Goal: Task Accomplishment & Management: Use online tool/utility

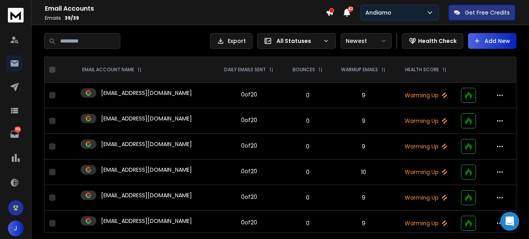
click at [426, 11] on div "Andiamo" at bounding box center [400, 13] width 68 height 8
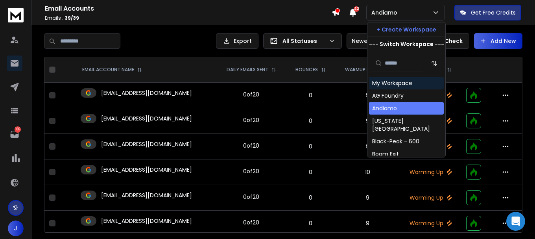
click at [389, 63] on input "text" at bounding box center [402, 62] width 34 height 17
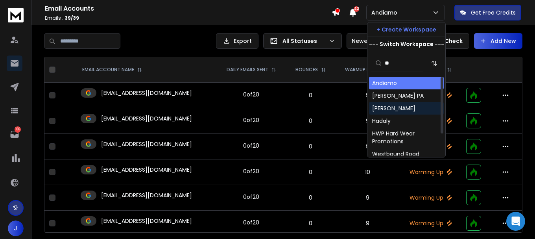
type input "**"
click at [389, 109] on div "[PERSON_NAME]" at bounding box center [393, 108] width 43 height 8
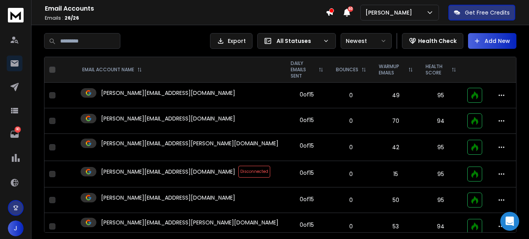
click at [239, 169] on span "Disconnected" at bounding box center [255, 172] width 32 height 12
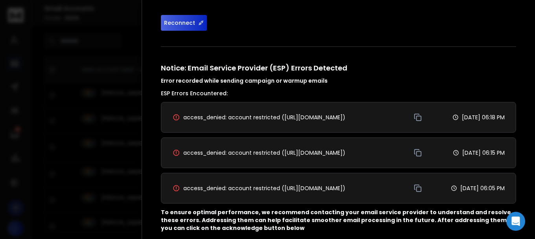
scroll to position [261, 0]
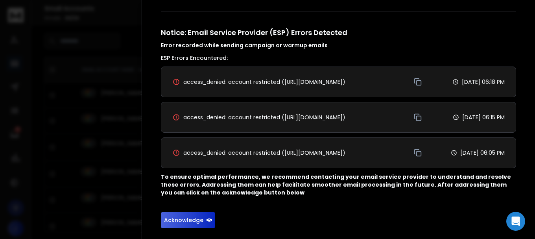
click at [183, 212] on button "Acknowledge" at bounding box center [188, 220] width 54 height 16
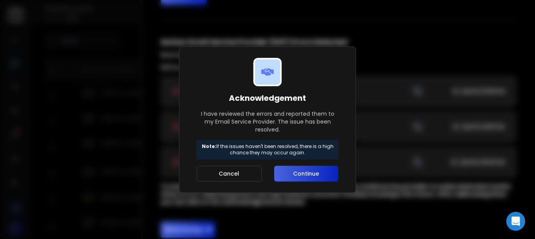
scroll to position [270, 0]
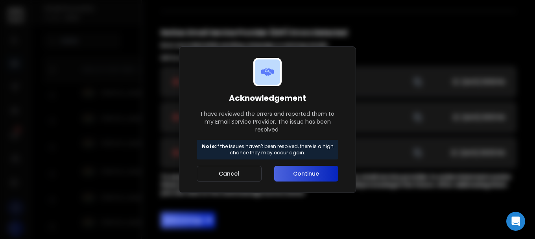
click at [291, 174] on button "Continue" at bounding box center [306, 174] width 64 height 16
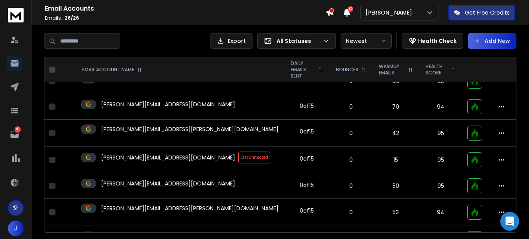
scroll to position [0, 0]
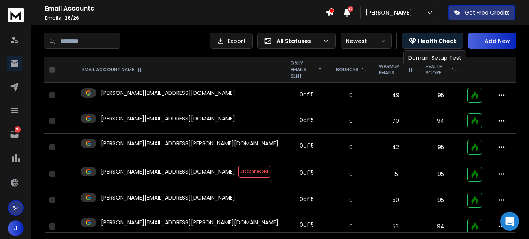
click at [436, 41] on p "Health Check" at bounding box center [437, 41] width 39 height 8
click at [239, 172] on span "Disconnected" at bounding box center [255, 172] width 32 height 12
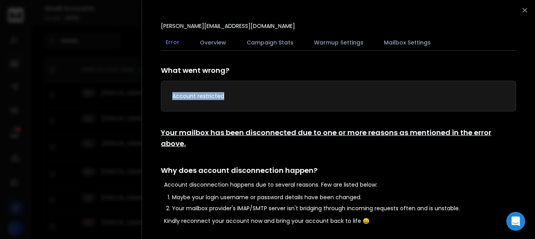
drag, startPoint x: 173, startPoint y: 96, endPoint x: 244, endPoint y: 98, distance: 71.7
click at [244, 98] on p "Account restricted" at bounding box center [338, 96] width 333 height 8
copy p "Account restricted"
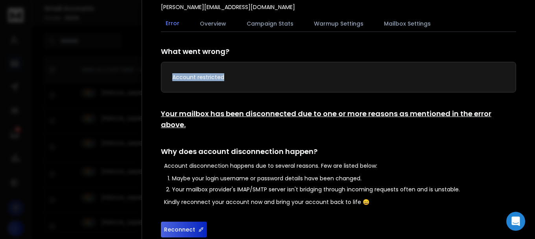
scroll to position [28, 0]
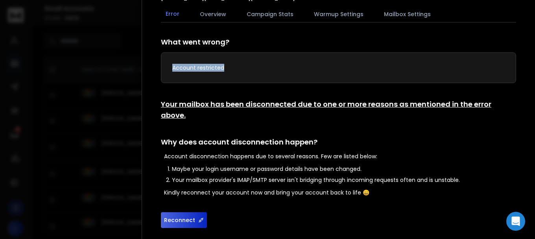
click at [101, 88] on div at bounding box center [267, 119] width 535 height 239
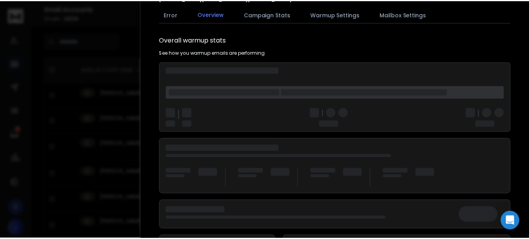
scroll to position [0, 0]
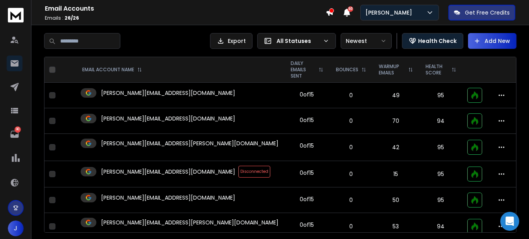
click at [417, 9] on div "[PERSON_NAME]" at bounding box center [400, 13] width 68 height 8
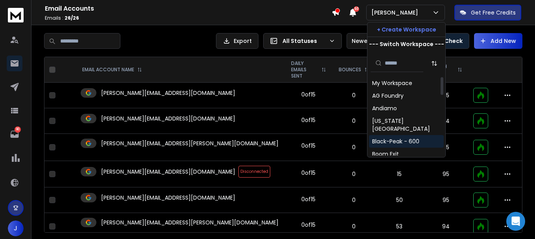
click at [394, 137] on div "Black-Peak - 600" at bounding box center [395, 141] width 47 height 8
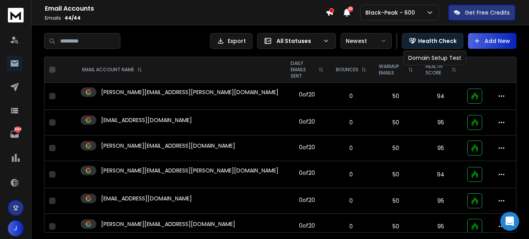
click at [447, 37] on p "Health Check" at bounding box center [437, 41] width 39 height 8
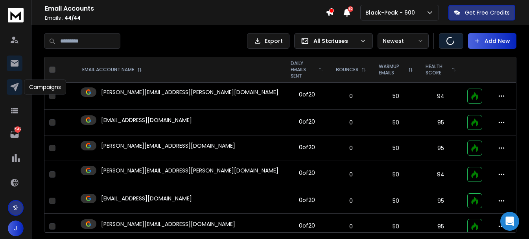
click at [14, 82] on icon at bounding box center [14, 86] width 9 height 9
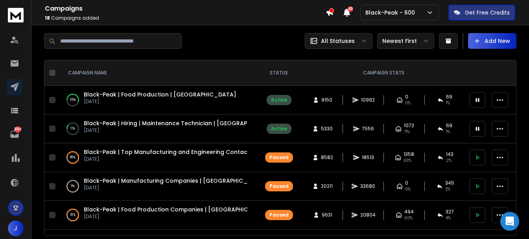
click at [160, 96] on span "Black-Peak | Food Production | [GEOGRAPHIC_DATA]" at bounding box center [160, 95] width 153 height 8
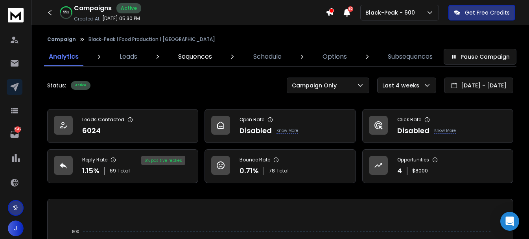
click at [229, 44] on div "Campaign Black-Peak | Food Production | USA" at bounding box center [280, 39] width 473 height 13
click at [214, 56] on link "Sequences" at bounding box center [195, 56] width 43 height 19
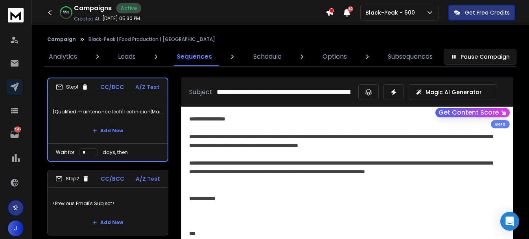
click at [152, 121] on p "{Qualified maintenance tech|Technician|Maintenance technician|Qualified technic…" at bounding box center [108, 112] width 110 height 22
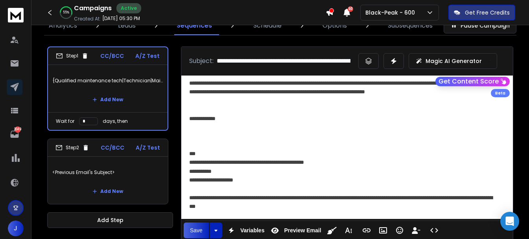
scroll to position [45, 0]
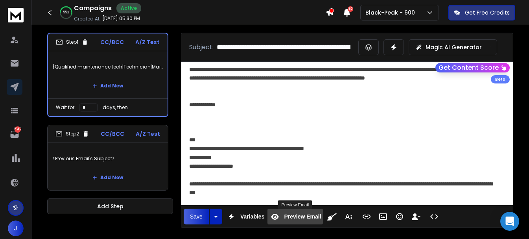
click at [309, 223] on button "Preview Email Preview Email" at bounding box center [295, 217] width 55 height 16
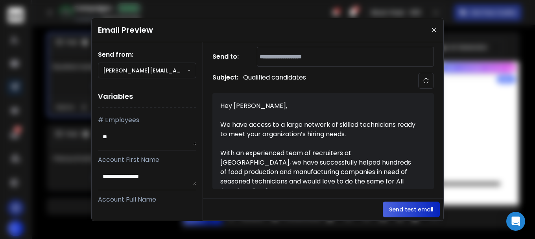
click at [340, 55] on input at bounding box center [346, 57] width 172 height 14
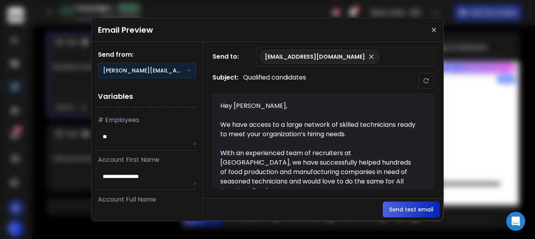
click at [150, 73] on p "jim@problackpeak.xyz" at bounding box center [145, 71] width 84 height 8
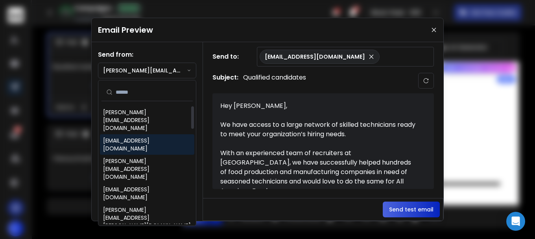
click at [138, 137] on div "jbernier@problackpeak.xyz" at bounding box center [147, 145] width 88 height 16
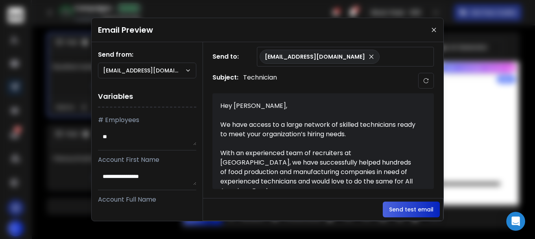
click at [402, 209] on button "Send test email" at bounding box center [411, 210] width 57 height 16
click at [435, 31] on icon at bounding box center [434, 30] width 4 height 4
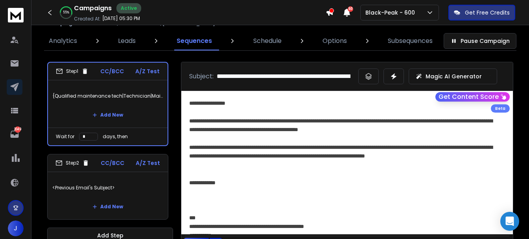
scroll to position [0, 0]
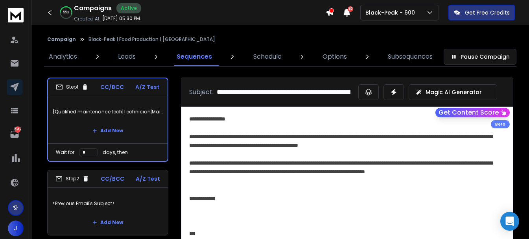
click at [281, 154] on div at bounding box center [347, 154] width 316 height 9
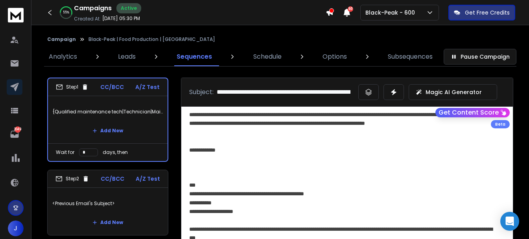
scroll to position [49, 0]
click at [218, 213] on div "**********" at bounding box center [344, 211] width 310 height 9
click at [212, 213] on div "**********" at bounding box center [344, 211] width 310 height 9
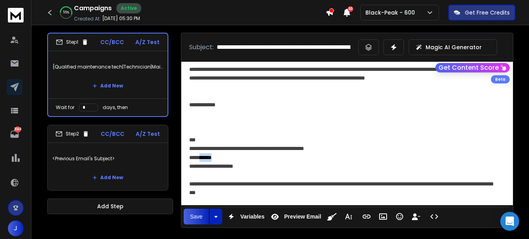
drag, startPoint x: 202, startPoint y: 156, endPoint x: 234, endPoint y: 157, distance: 32.3
click at [234, 157] on div "**********" at bounding box center [344, 157] width 310 height 9
drag, startPoint x: 212, startPoint y: 166, endPoint x: 277, endPoint y: 167, distance: 64.6
click at [277, 167] on div "**********" at bounding box center [344, 166] width 310 height 9
click at [226, 166] on div "**********" at bounding box center [344, 166] width 310 height 9
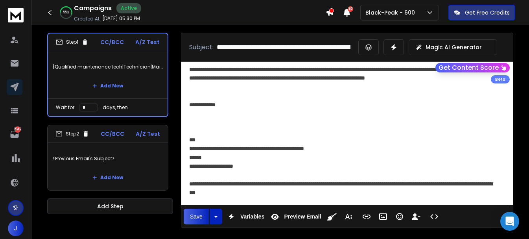
click at [233, 165] on div "**********" at bounding box center [344, 166] width 310 height 9
click at [298, 215] on span "Preview Email" at bounding box center [303, 216] width 40 height 7
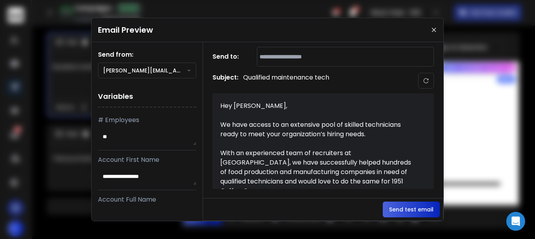
click at [305, 60] on input at bounding box center [346, 57] width 172 height 14
click at [400, 209] on button "Send test email" at bounding box center [411, 210] width 57 height 16
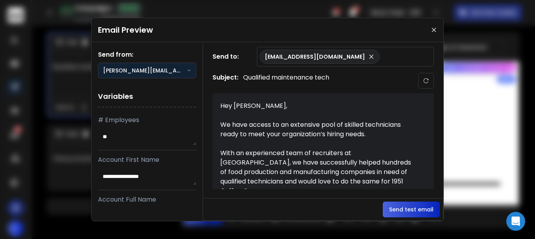
click at [179, 72] on div "jim@problackpeak.xyz" at bounding box center [147, 71] width 88 height 8
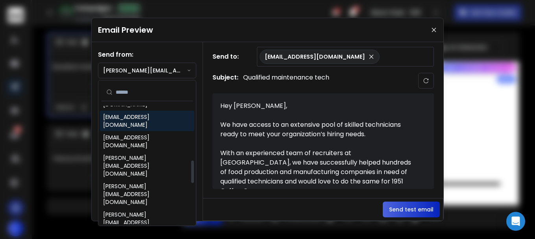
scroll to position [315, 0]
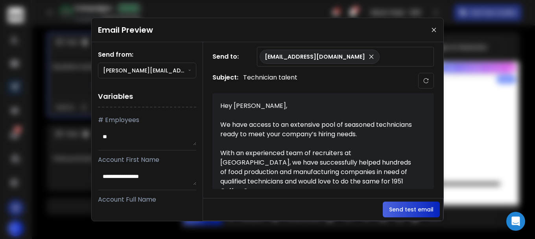
click at [405, 207] on button "Send test email" at bounding box center [411, 210] width 57 height 16
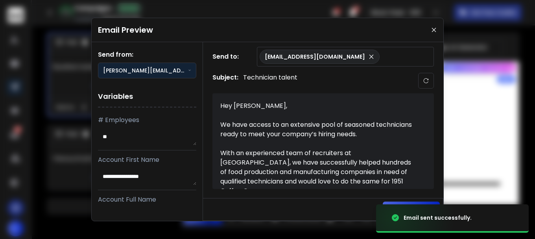
click at [156, 65] on button "jim.bernier@black-peakpro.com" at bounding box center [147, 71] width 98 height 16
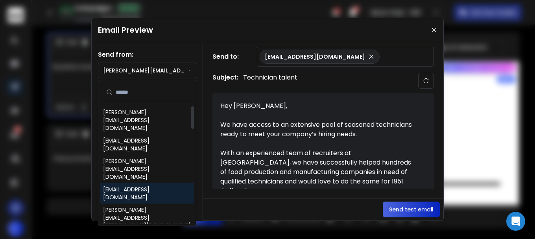
click at [167, 185] on div "jbernier@teamblackpeak.xyz" at bounding box center [147, 193] width 88 height 16
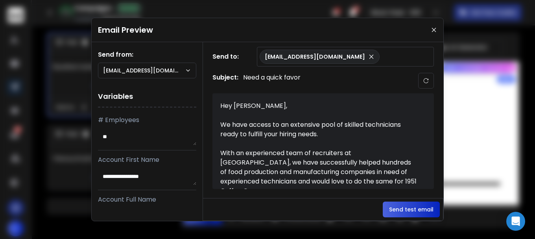
click at [414, 212] on button "Send test email" at bounding box center [411, 210] width 57 height 16
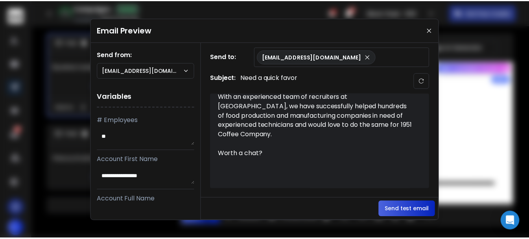
scroll to position [0, 0]
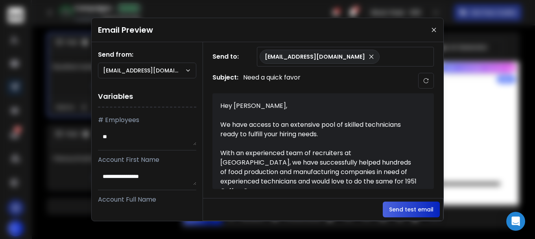
click at [435, 28] on icon at bounding box center [434, 30] width 6 height 6
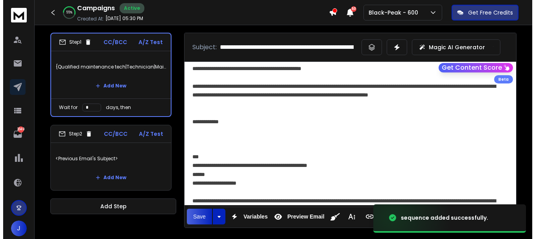
scroll to position [49, 0]
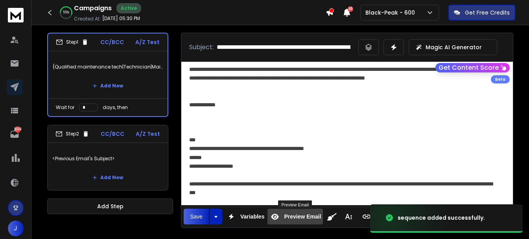
click at [307, 219] on span "Preview Email" at bounding box center [303, 216] width 40 height 7
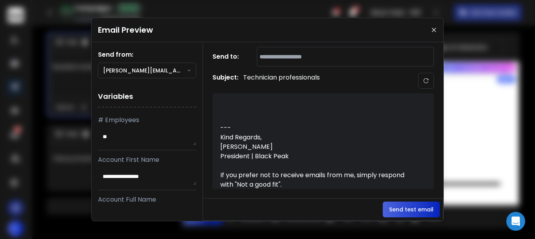
scroll to position [0, 0]
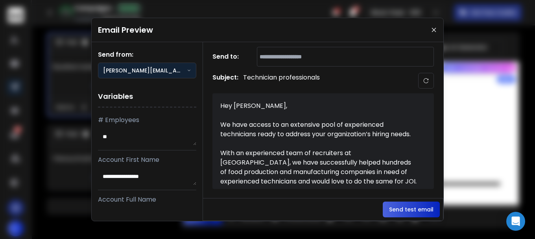
click at [146, 71] on p "jim@problackpeak.xyz" at bounding box center [145, 71] width 84 height 8
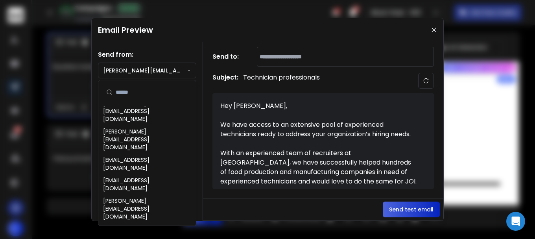
scroll to position [315, 0]
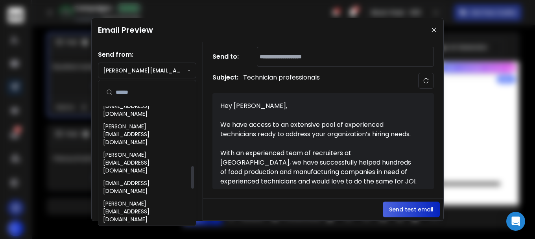
drag, startPoint x: 152, startPoint y: 190, endPoint x: 200, endPoint y: 171, distance: 51.2
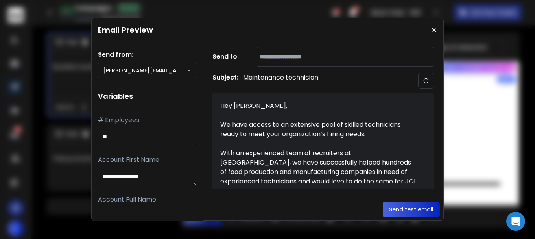
click at [340, 48] on div at bounding box center [345, 57] width 177 height 20
click at [343, 54] on input at bounding box center [346, 57] width 172 height 14
click at [406, 213] on button "Send test email" at bounding box center [411, 210] width 57 height 16
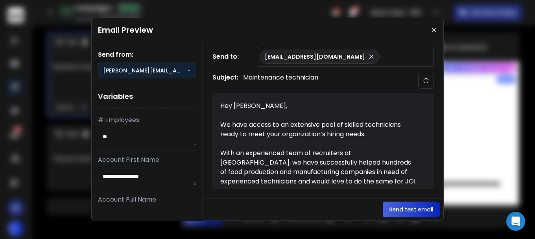
click at [167, 72] on p "jim@blackpeakhire.com" at bounding box center [145, 71] width 84 height 8
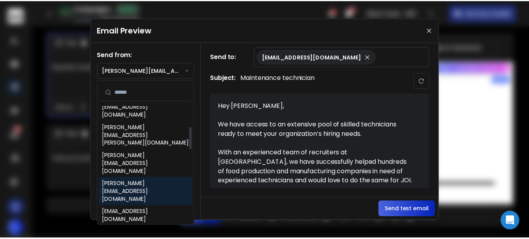
scroll to position [367, 0]
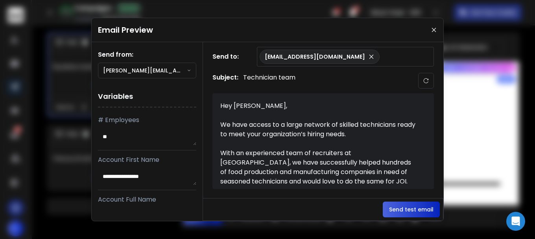
click at [418, 211] on button "Send test email" at bounding box center [411, 210] width 57 height 16
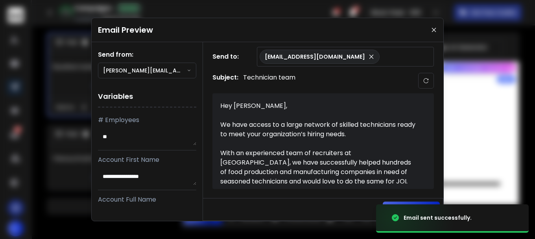
click at [433, 33] on div "Email Preview" at bounding box center [268, 30] width 352 height 24
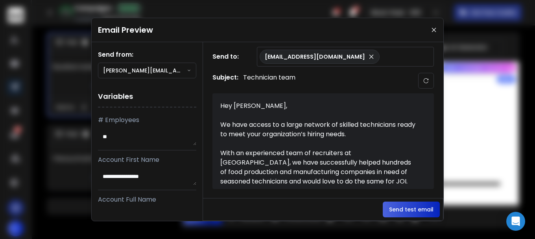
click at [435, 31] on icon at bounding box center [434, 30] width 6 height 6
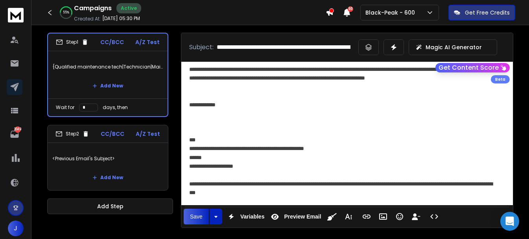
click at [153, 161] on p "<Previous Email's Subject>" at bounding box center [107, 159] width 111 height 22
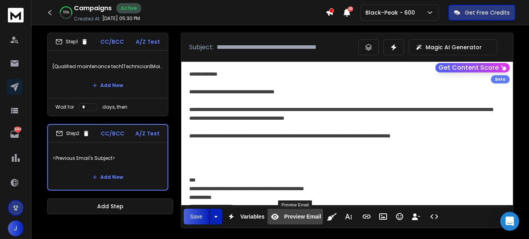
click at [297, 216] on span "Preview Email" at bounding box center [303, 216] width 40 height 7
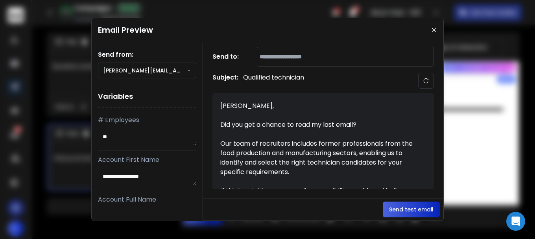
click at [304, 57] on input at bounding box center [346, 57] width 172 height 14
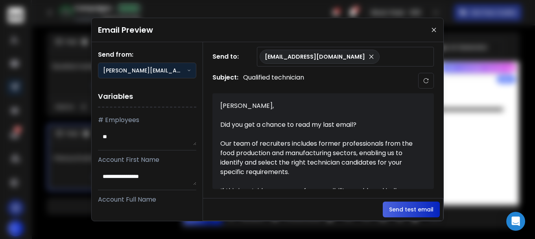
click at [142, 76] on button "jim@problackpeak.xyz" at bounding box center [147, 71] width 98 height 16
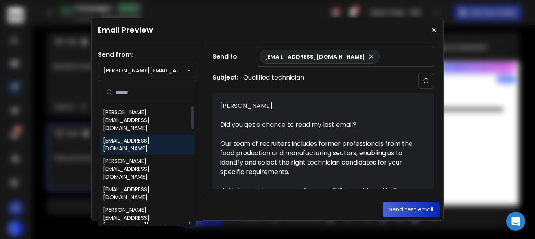
click at [133, 137] on div "jbernier@problackpeak.xyz" at bounding box center [147, 145] width 88 height 16
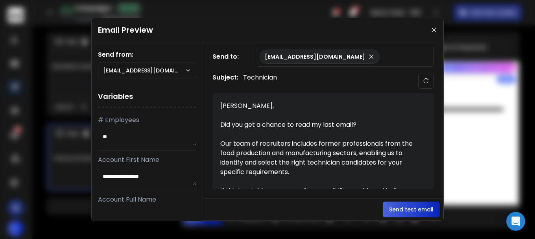
click at [394, 212] on button "Send test email" at bounding box center [411, 210] width 57 height 16
click at [435, 29] on icon at bounding box center [434, 30] width 6 height 6
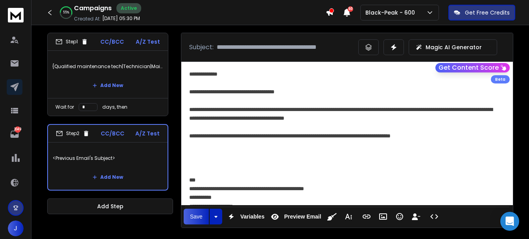
scroll to position [0, 0]
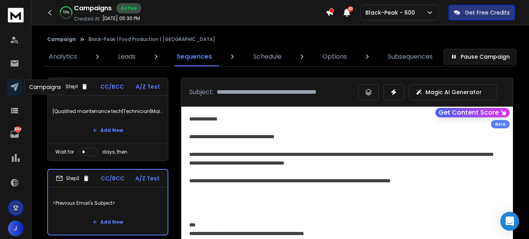
click at [12, 88] on icon at bounding box center [14, 86] width 9 height 9
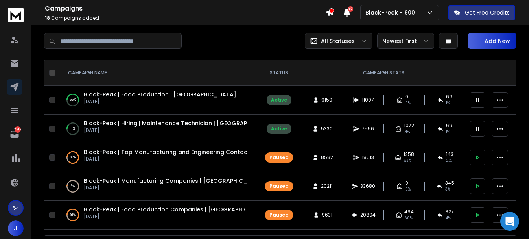
click at [139, 122] on span "Black-Peak | Hiring | Maintenance Technician | USA" at bounding box center [182, 123] width 196 height 8
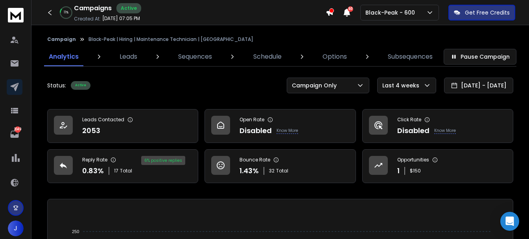
click at [165, 79] on div "Status: Active Pause Campaign Campaign Only Last 4 weeks 16 Jul 2025 - 13 Aug 2…" at bounding box center [280, 86] width 466 height 16
click at [208, 55] on p "Sequences" at bounding box center [195, 56] width 34 height 9
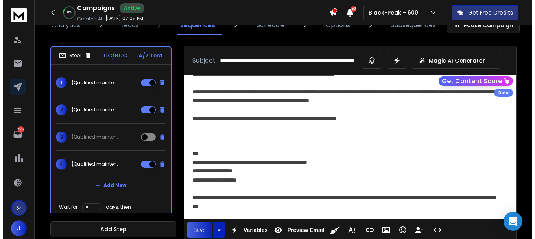
scroll to position [45, 0]
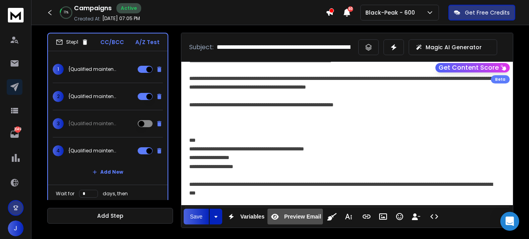
click at [311, 217] on span "Preview Email" at bounding box center [303, 216] width 40 height 7
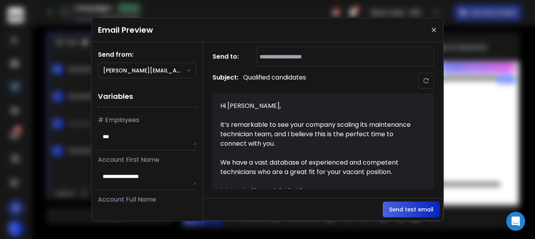
click at [313, 49] on div at bounding box center [345, 57] width 177 height 20
click at [312, 57] on input at bounding box center [346, 57] width 172 height 14
click at [405, 215] on button "Send test email" at bounding box center [411, 210] width 57 height 16
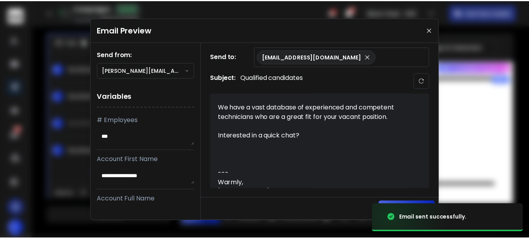
scroll to position [101, 0]
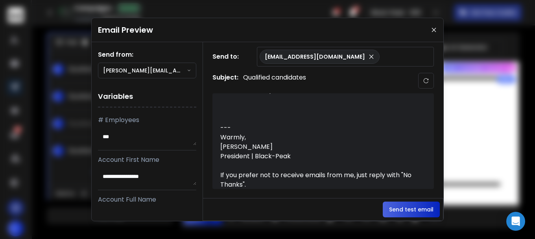
click at [433, 29] on icon at bounding box center [434, 30] width 6 height 6
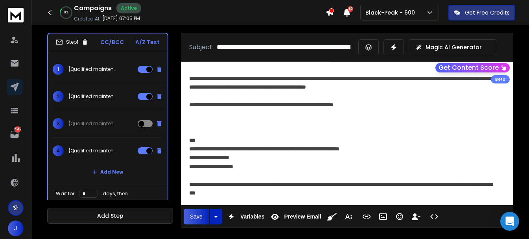
drag, startPoint x: 322, startPoint y: 148, endPoint x: 327, endPoint y: 148, distance: 4.7
click at [327, 148] on div "**********" at bounding box center [344, 148] width 310 height 9
click at [412, 144] on div "**********" at bounding box center [344, 148] width 310 height 9
click at [445, 140] on div "***" at bounding box center [344, 140] width 310 height 9
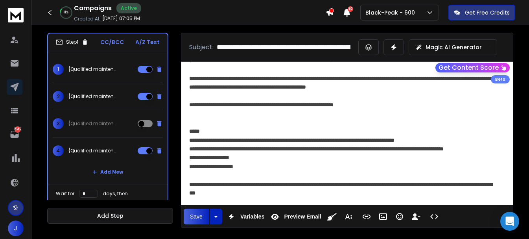
click at [331, 133] on div "*****" at bounding box center [347, 131] width 316 height 9
click at [354, 140] on div "**********" at bounding box center [344, 140] width 310 height 9
click at [330, 157] on div "**********" at bounding box center [347, 133] width 332 height 143
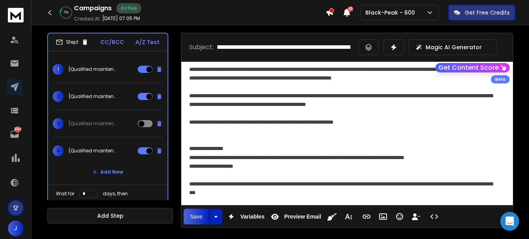
scroll to position [22, 0]
click at [383, 150] on div "**********" at bounding box center [344, 148] width 310 height 9
drag, startPoint x: 383, startPoint y: 150, endPoint x: 376, endPoint y: 155, distance: 9.6
click at [377, 154] on div "**********" at bounding box center [347, 133] width 332 height 143
drag, startPoint x: 375, startPoint y: 155, endPoint x: 301, endPoint y: 155, distance: 74.0
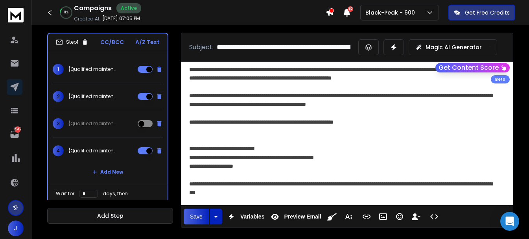
click at [301, 155] on div "**********" at bounding box center [344, 157] width 310 height 9
click at [329, 155] on div "**********" at bounding box center [344, 157] width 310 height 9
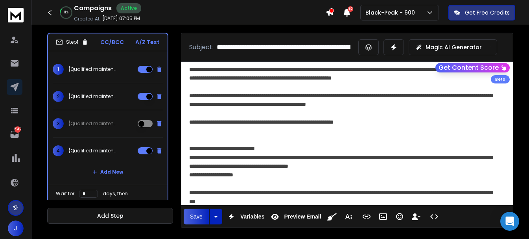
click at [413, 159] on div "**********" at bounding box center [344, 162] width 310 height 18
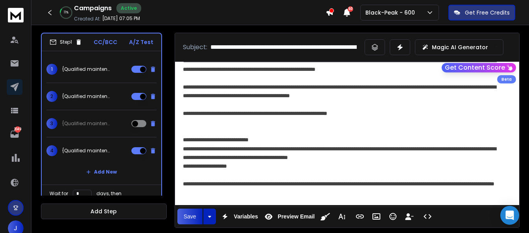
scroll to position [40, 0]
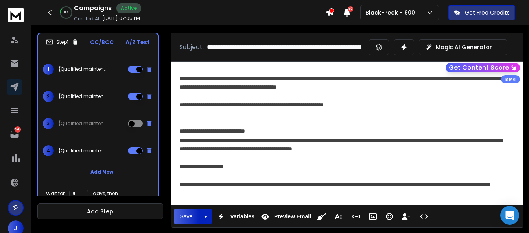
click at [413, 159] on div "**********" at bounding box center [344, 149] width 330 height 26
click at [287, 154] on div "**********" at bounding box center [344, 149] width 330 height 26
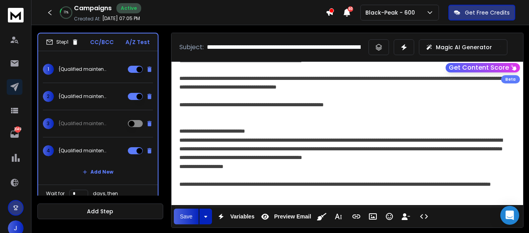
click at [242, 143] on div "**********" at bounding box center [344, 149] width 330 height 26
click at [255, 146] on div "**********" at bounding box center [344, 149] width 330 height 26
drag, startPoint x: 94, startPoint y: 98, endPoint x: 117, endPoint y: 102, distance: 22.8
click at [94, 98] on p "{Qualified maintenance tech|Technician|Maintenance technician|Qualified technic…" at bounding box center [84, 96] width 50 height 6
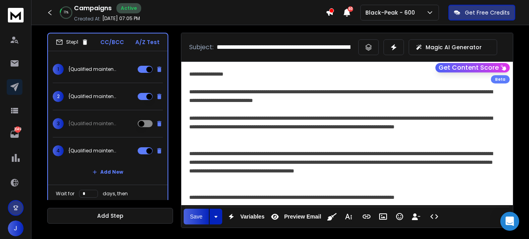
click at [95, 69] on p "{Qualified maintenance tech|Technician|Maintenance technician|Qualified technic…" at bounding box center [93, 69] width 50 height 6
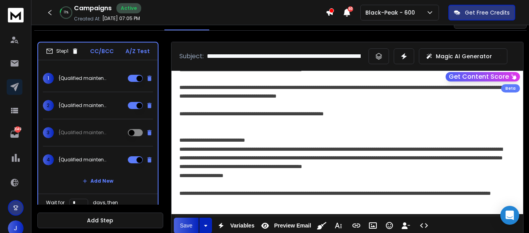
scroll to position [51, 0]
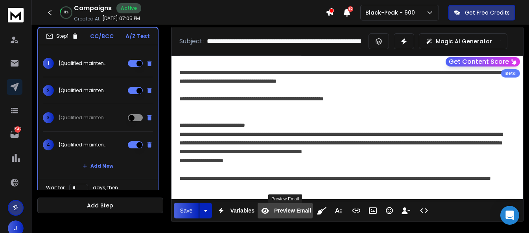
click at [292, 212] on span "Preview Email" at bounding box center [293, 210] width 40 height 7
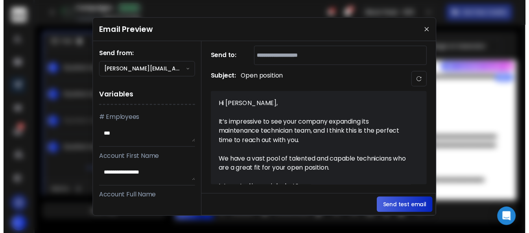
scroll to position [167, 0]
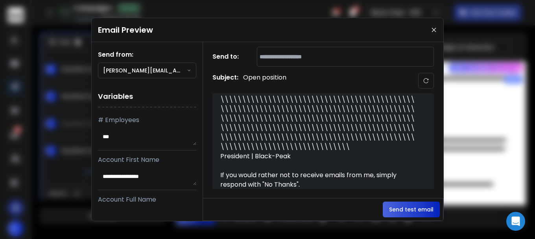
click at [435, 30] on icon at bounding box center [434, 30] width 6 height 6
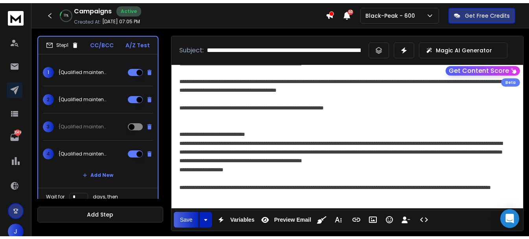
scroll to position [0, 0]
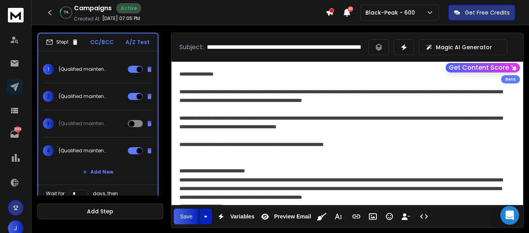
click at [104, 98] on p "{Qualified maintenance tech|Technician|Maintenance technician|Qualified technic…" at bounding box center [84, 96] width 50 height 6
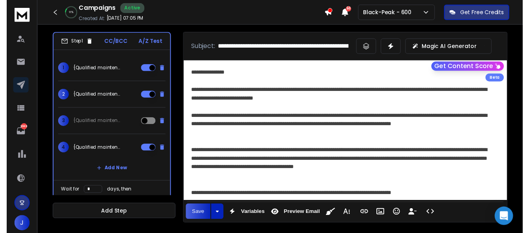
scroll to position [102, 0]
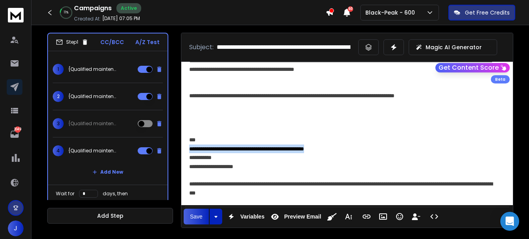
drag, startPoint x: 186, startPoint y: 150, endPoint x: 347, endPoint y: 150, distance: 160.6
click at [347, 150] on div "**********" at bounding box center [347, 133] width 332 height 143
click at [80, 64] on div "1 {Qualified maintenance tech|Technician|Maintenance technician|Qualified techn…" at bounding box center [86, 69] width 66 height 11
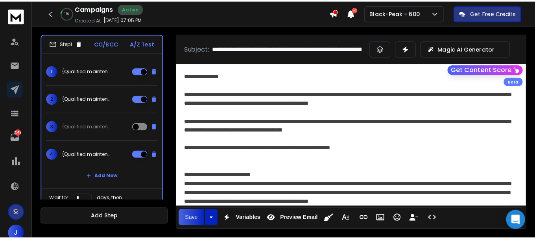
scroll to position [40, 0]
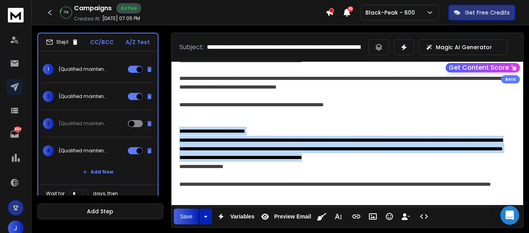
drag, startPoint x: 178, startPoint y: 130, endPoint x: 477, endPoint y: 159, distance: 300.9
click at [477, 159] on div "**********" at bounding box center [348, 133] width 352 height 143
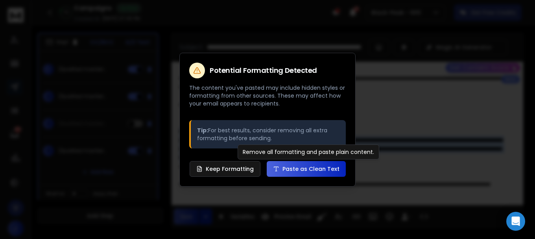
drag, startPoint x: 318, startPoint y: 168, endPoint x: 369, endPoint y: 150, distance: 54.3
click at [320, 168] on button "Paste as Clean Text" at bounding box center [306, 169] width 79 height 16
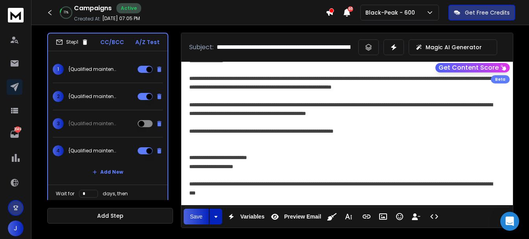
scroll to position [0, 0]
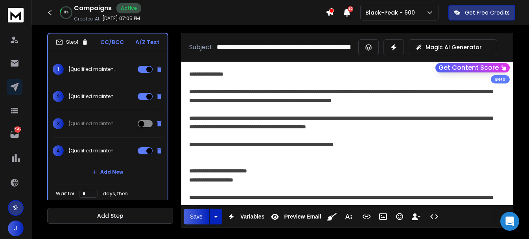
click at [96, 86] on div "2 {Qualified maintenance tech|Technician|Maintenance technician|Qualified techn…" at bounding box center [108, 96] width 110 height 27
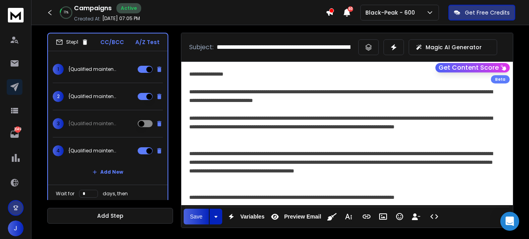
drag, startPoint x: 110, startPoint y: 69, endPoint x: 173, endPoint y: 84, distance: 64.3
click at [110, 69] on p "{Qualified maintenance tech|Technician|Maintenance technician|Qualified technic…" at bounding box center [93, 69] width 50 height 6
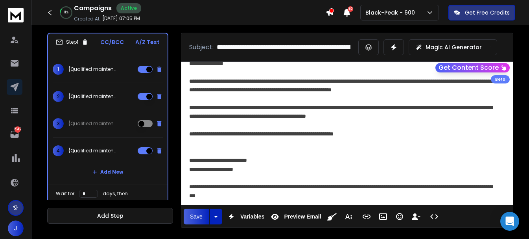
scroll to position [13, 0]
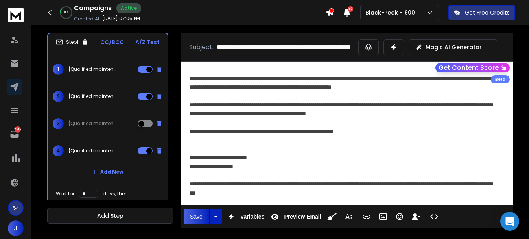
click at [96, 92] on div "2 {Qualified maintenance tech|Technician|Maintenance technician|Qualified techn…" at bounding box center [86, 96] width 66 height 11
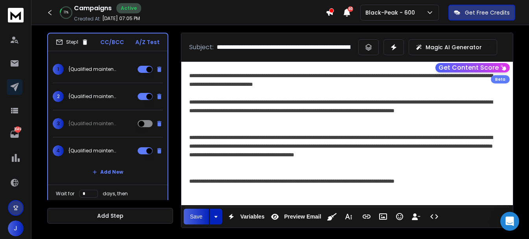
scroll to position [0, 0]
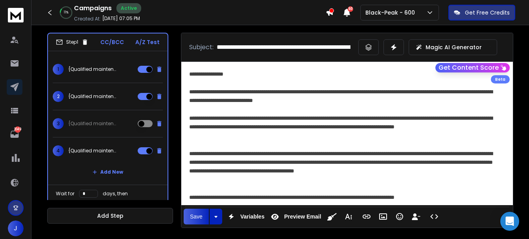
click at [97, 71] on p "{Qualified maintenance tech|Technician|Maintenance technician|Qualified technic…" at bounding box center [93, 69] width 50 height 6
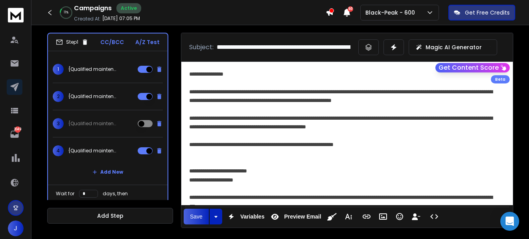
click at [84, 97] on p "{Qualified maintenance tech|Technician|Maintenance technician|Qualified technic…" at bounding box center [93, 96] width 50 height 6
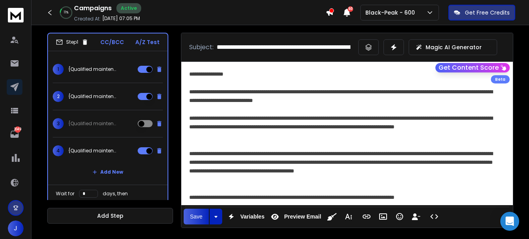
click at [85, 76] on div "1 {Qualified maintenance tech|Technician|Maintenance technician|Qualified techn…" at bounding box center [108, 69] width 110 height 27
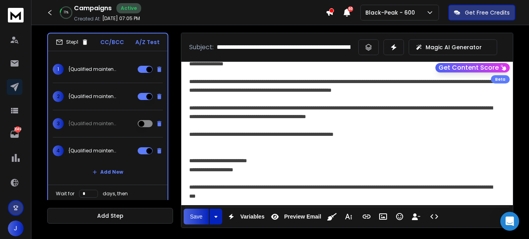
scroll to position [13, 0]
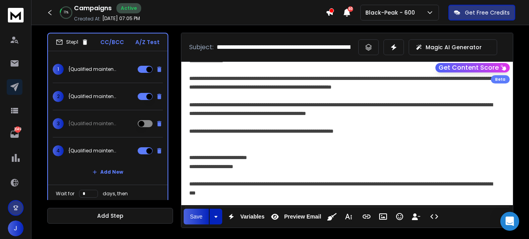
click at [86, 100] on div "2 {Qualified maintenance tech|Technician|Maintenance technician|Qualified techn…" at bounding box center [86, 96] width 66 height 11
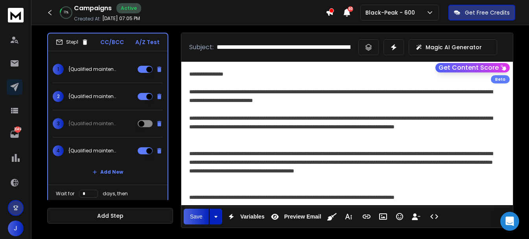
scroll to position [102, 0]
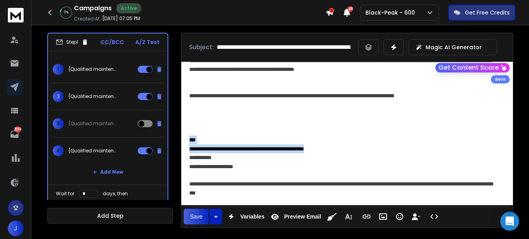
drag, startPoint x: 188, startPoint y: 142, endPoint x: 380, endPoint y: 150, distance: 192.3
click at [380, 150] on div "**********" at bounding box center [347, 133] width 332 height 143
copy div "**********"
click at [109, 70] on p "{Qualified maintenance tech|Technician|Maintenance technician|Qualified technic…" at bounding box center [93, 69] width 50 height 6
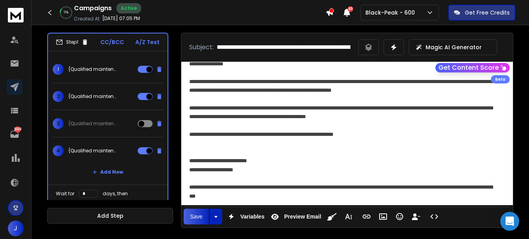
scroll to position [13, 0]
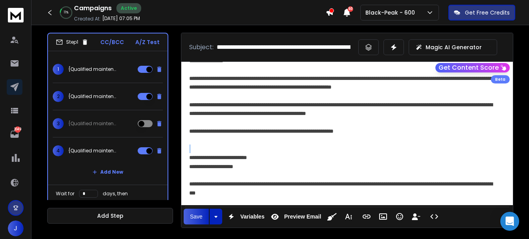
drag, startPoint x: 189, startPoint y: 155, endPoint x: 303, endPoint y: 153, distance: 115.0
click at [303, 153] on div "**********" at bounding box center [347, 133] width 332 height 143
click at [305, 153] on div at bounding box center [347, 148] width 316 height 9
click at [272, 157] on div "**********" at bounding box center [344, 157] width 310 height 9
drag, startPoint x: 278, startPoint y: 158, endPoint x: 183, endPoint y: 157, distance: 94.5
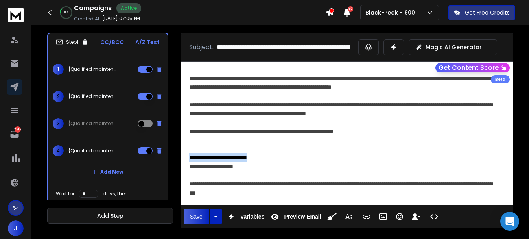
click at [183, 157] on div "**********" at bounding box center [347, 133] width 332 height 143
click at [196, 157] on div "**********" at bounding box center [344, 157] width 310 height 9
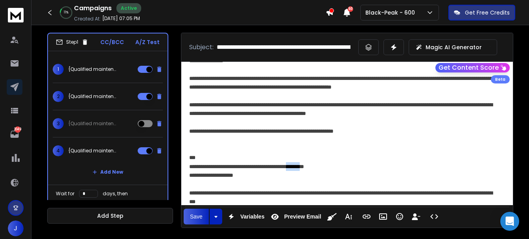
drag, startPoint x: 322, startPoint y: 167, endPoint x: 342, endPoint y: 171, distance: 20.0
click at [342, 171] on div "**********" at bounding box center [344, 166] width 310 height 9
click at [333, 169] on div "**********" at bounding box center [344, 166] width 310 height 9
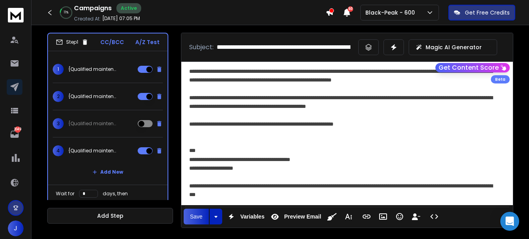
scroll to position [22, 0]
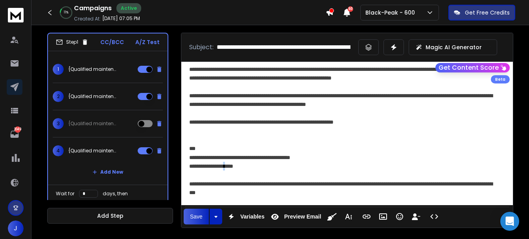
drag, startPoint x: 232, startPoint y: 164, endPoint x: 242, endPoint y: 167, distance: 10.9
click at [232, 165] on div "**********" at bounding box center [344, 166] width 310 height 9
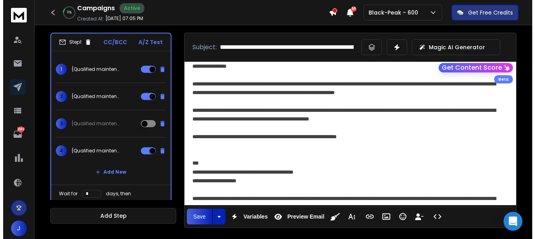
scroll to position [0, 0]
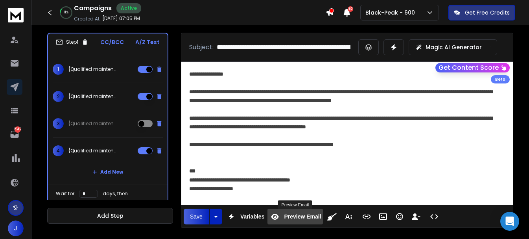
click at [296, 217] on span "Preview Email" at bounding box center [303, 216] width 40 height 7
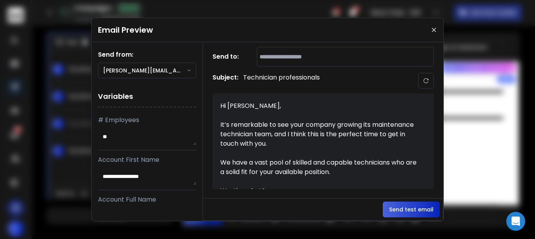
click at [324, 54] on input at bounding box center [346, 57] width 172 height 14
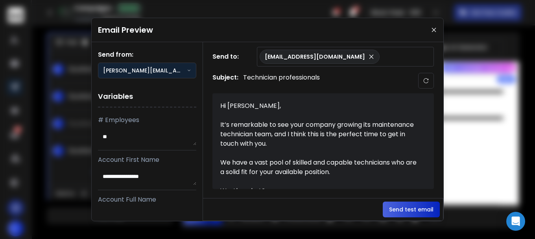
click at [159, 70] on p "jim@problackpeak.xyz" at bounding box center [145, 71] width 84 height 8
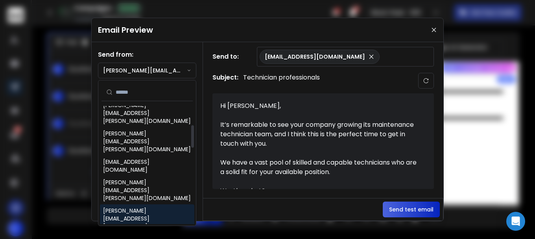
scroll to position [105, 0]
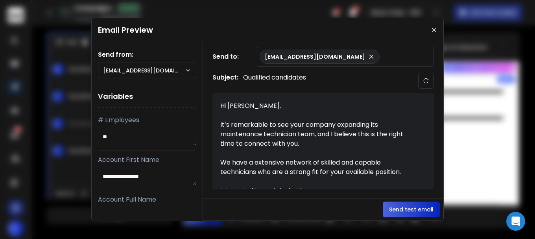
click at [393, 211] on button "Send test email" at bounding box center [411, 210] width 57 height 16
click at [145, 73] on p "jbernier@black-peakpro.com" at bounding box center [144, 71] width 82 height 8
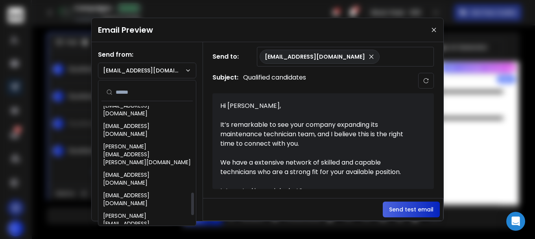
scroll to position [472, 0]
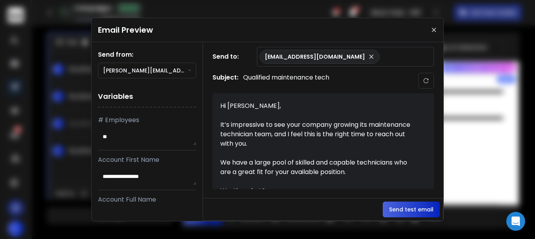
click at [408, 213] on button "Send test email" at bounding box center [411, 210] width 57 height 16
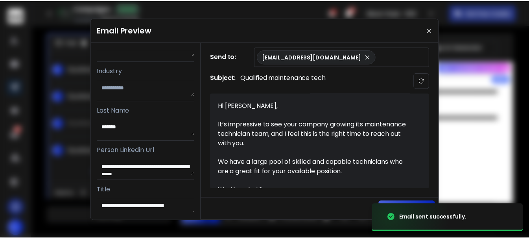
scroll to position [2, 0]
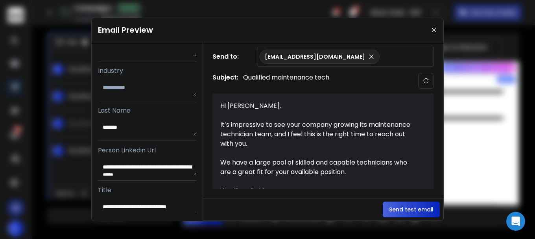
click at [434, 29] on icon at bounding box center [434, 30] width 6 height 6
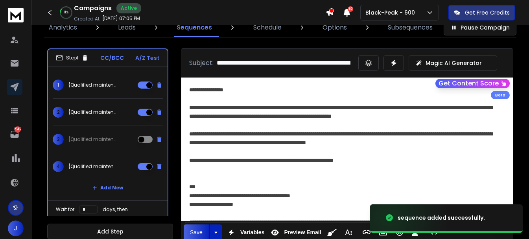
scroll to position [45, 0]
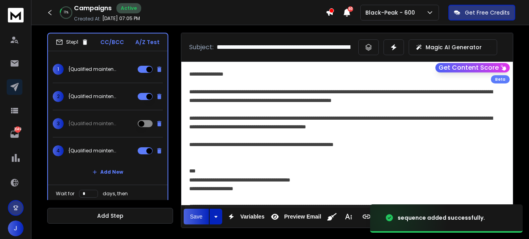
click at [117, 68] on p "{Qualified maintenance tech|Technician|Maintenance technician|Qualified technic…" at bounding box center [93, 69] width 50 height 6
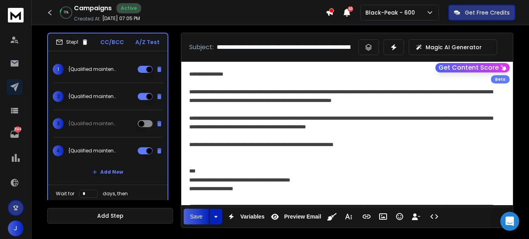
click at [108, 97] on p "{Qualified maintenance tech|Technician|Maintenance technician|Qualified technic…" at bounding box center [93, 96] width 50 height 6
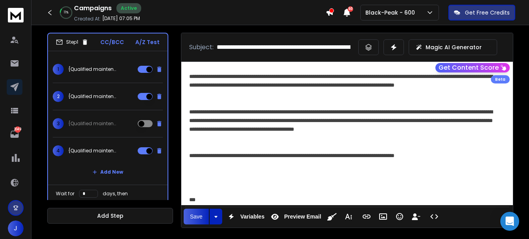
scroll to position [0, 0]
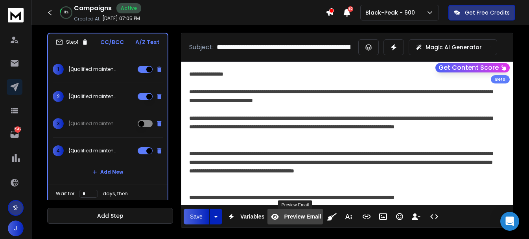
click at [302, 217] on span "Preview Email" at bounding box center [303, 216] width 40 height 7
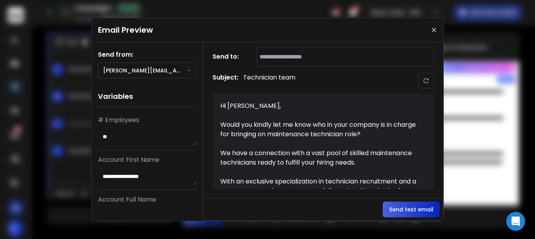
click at [308, 55] on input at bounding box center [346, 57] width 172 height 14
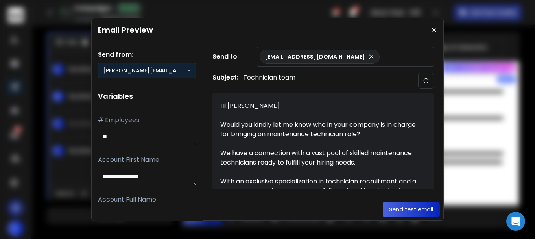
click at [164, 65] on button "jim@problackpeak.xyz" at bounding box center [147, 71] width 98 height 16
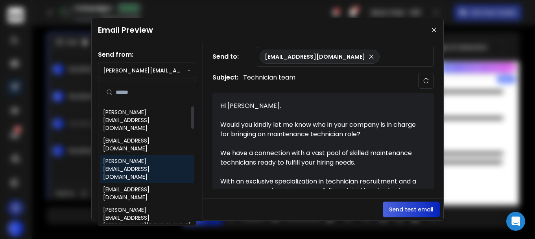
click at [168, 157] on div "jim@teamblackpeak.xyz" at bounding box center [147, 169] width 88 height 24
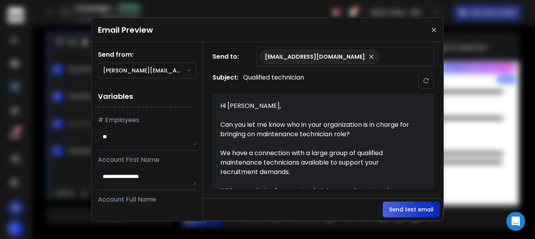
click at [424, 204] on button "Send test email" at bounding box center [411, 210] width 57 height 16
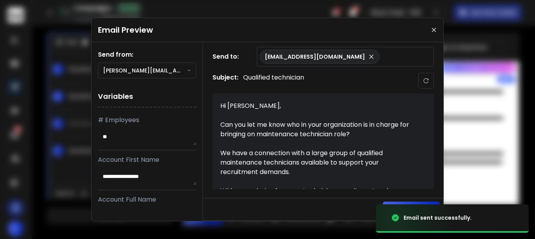
click at [433, 29] on icon at bounding box center [434, 30] width 4 height 4
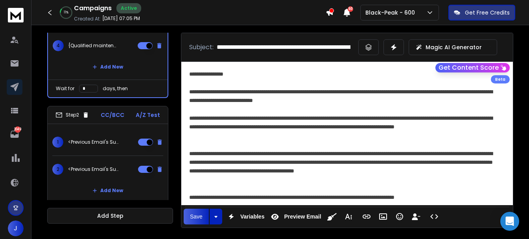
scroll to position [52, 0]
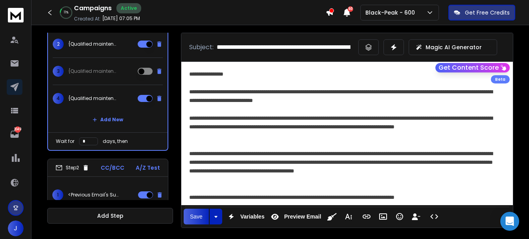
click at [100, 98] on p "{Qualified maintenance tech|Technician|Maintenance technician|Qualified technic…" at bounding box center [93, 98] width 50 height 6
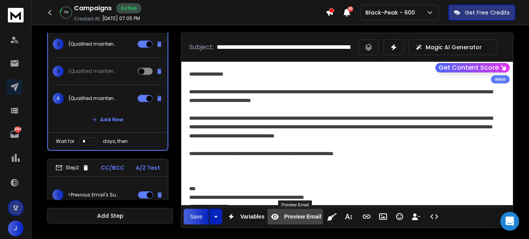
click at [307, 218] on span "Preview Email" at bounding box center [303, 216] width 40 height 7
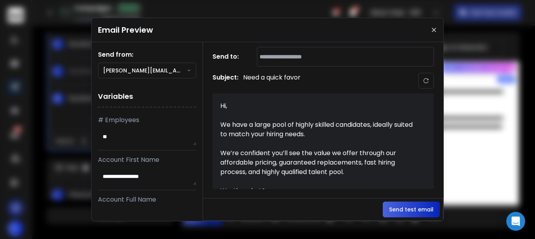
click at [303, 50] on input at bounding box center [346, 57] width 172 height 14
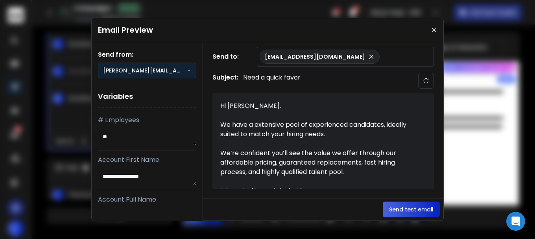
click at [131, 72] on p "jim@problackpeak.xyz" at bounding box center [145, 71] width 84 height 8
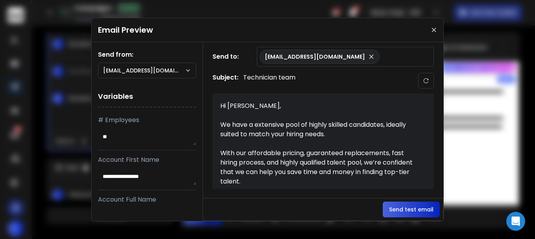
click at [397, 212] on button "Send test email" at bounding box center [411, 210] width 57 height 16
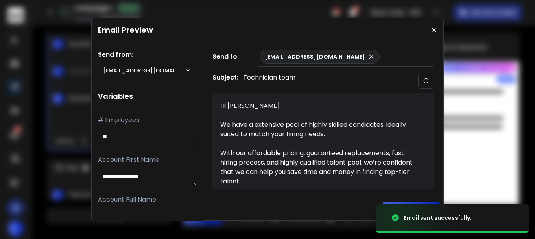
click at [436, 28] on icon at bounding box center [434, 30] width 4 height 4
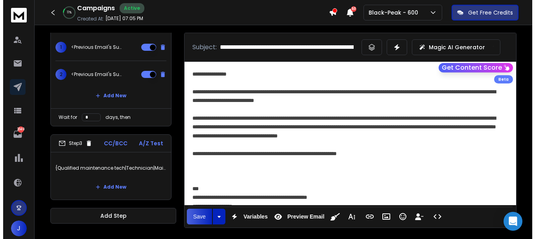
scroll to position [148, 0]
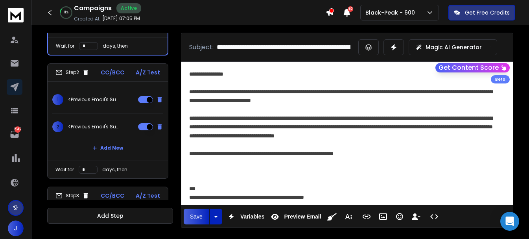
click at [116, 103] on div "1 <Previous Email's Subject>" at bounding box center [85, 99] width 66 height 11
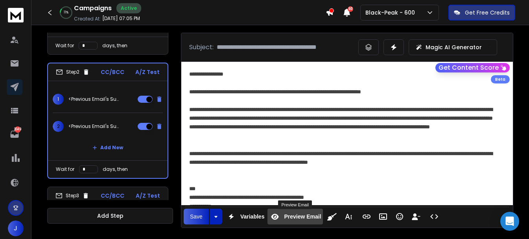
click at [298, 218] on span "Preview Email" at bounding box center [303, 216] width 40 height 7
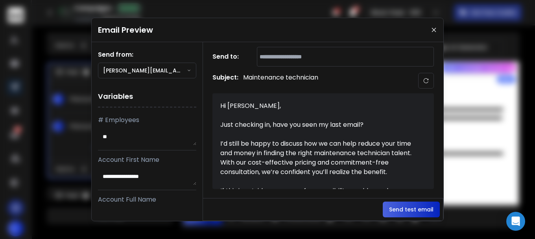
click at [295, 61] on input at bounding box center [346, 57] width 172 height 14
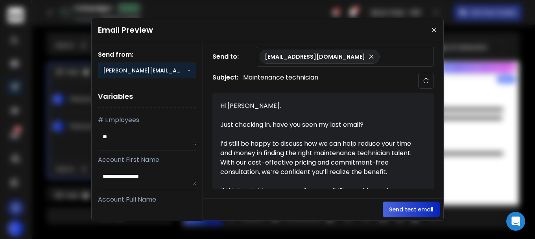
click at [148, 74] on p "jim@problackpeak.xyz" at bounding box center [145, 71] width 84 height 8
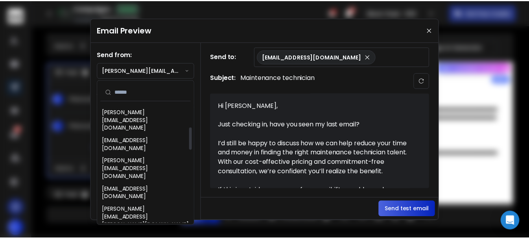
scroll to position [210, 0]
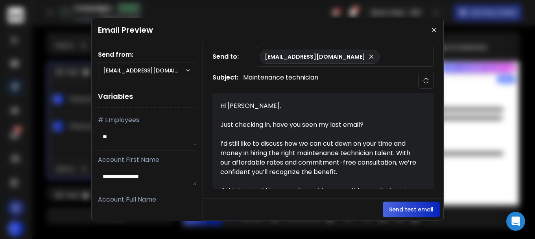
click at [392, 214] on button "Send test email" at bounding box center [411, 210] width 57 height 16
drag, startPoint x: 433, startPoint y: 29, endPoint x: 291, endPoint y: 28, distance: 142.5
click at [431, 29] on icon at bounding box center [434, 30] width 6 height 6
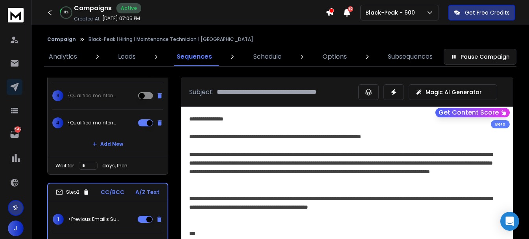
scroll to position [0, 0]
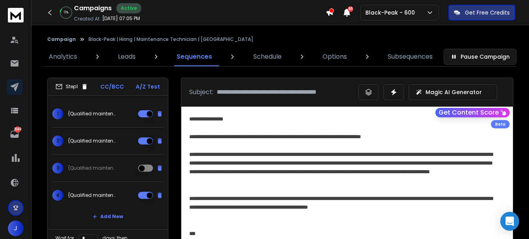
click at [87, 143] on p "{Qualified maintenance tech|Technician|Maintenance technician|Qualified technic…" at bounding box center [93, 141] width 50 height 6
type input "**********"
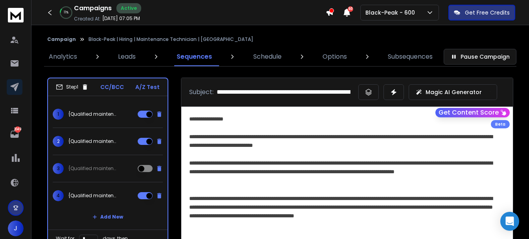
click at [93, 118] on div "1 {Qualified maintenance tech|Technician|Maintenance technician|Qualified techn…" at bounding box center [86, 114] width 66 height 11
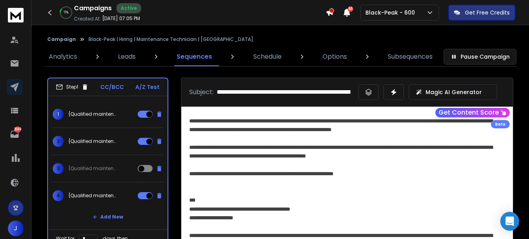
scroll to position [22, 0]
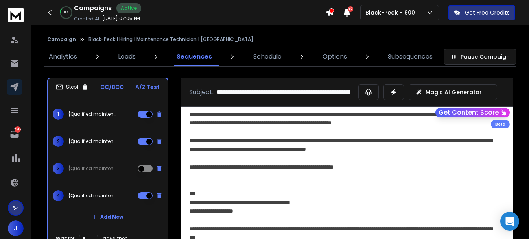
click at [112, 139] on p "{Qualified maintenance tech|Technician|Maintenance technician|Qualified technic…" at bounding box center [93, 141] width 50 height 6
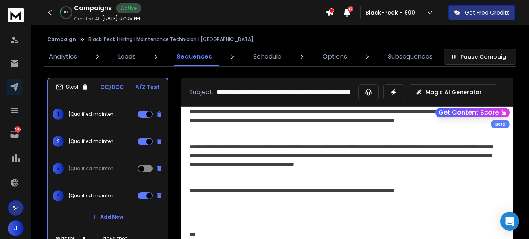
scroll to position [102, 0]
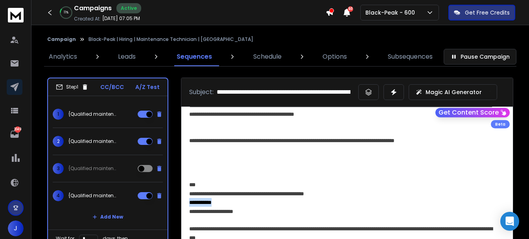
drag, startPoint x: 190, startPoint y: 202, endPoint x: 222, endPoint y: 199, distance: 31.6
click at [222, 199] on div "**********" at bounding box center [344, 202] width 310 height 9
copy div "**********"
click at [98, 116] on p "{Qualified maintenance tech|Technician|Maintenance technician|Qualified technic…" at bounding box center [93, 114] width 50 height 6
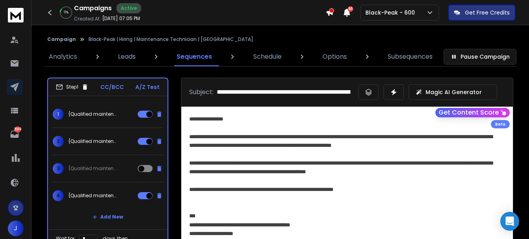
scroll to position [22, 0]
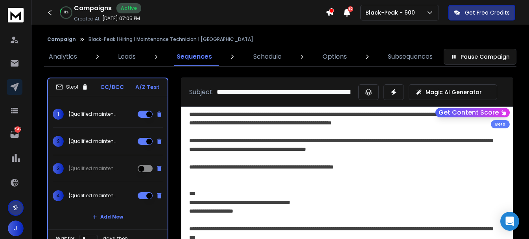
click at [331, 202] on div "**********" at bounding box center [344, 202] width 310 height 9
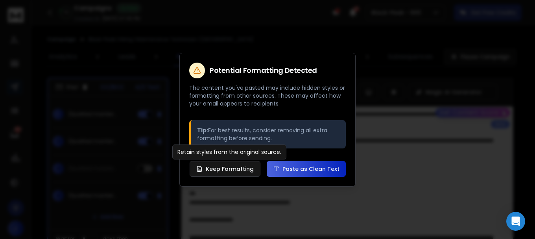
click at [374, 179] on div at bounding box center [267, 119] width 535 height 239
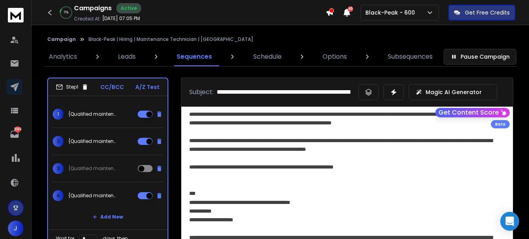
click at [247, 220] on div "**********" at bounding box center [344, 219] width 310 height 9
drag, startPoint x: 204, startPoint y: 211, endPoint x: 235, endPoint y: 210, distance: 31.1
click at [235, 210] on div "**********" at bounding box center [344, 211] width 310 height 9
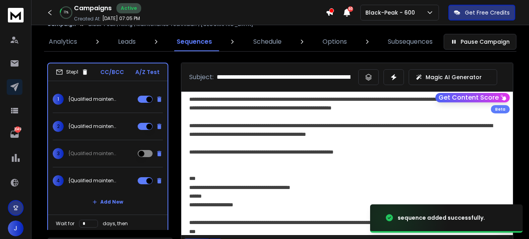
scroll to position [0, 0]
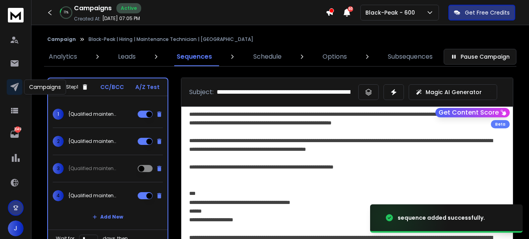
click at [9, 87] on link at bounding box center [15, 87] width 16 height 16
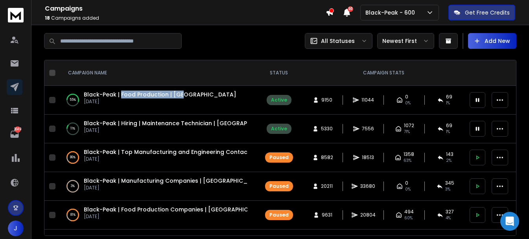
drag, startPoint x: 185, startPoint y: 93, endPoint x: 120, endPoint y: 94, distance: 64.6
click at [120, 94] on div "55 % Black-Peak | Food Production | USA 24 days ago" at bounding box center [157, 100] width 181 height 19
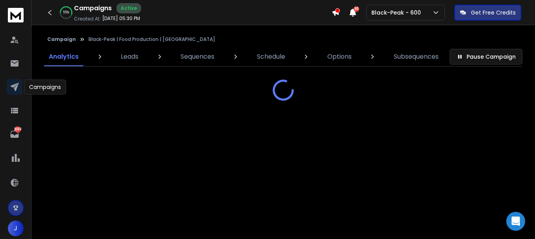
click at [14, 90] on icon at bounding box center [14, 86] width 9 height 9
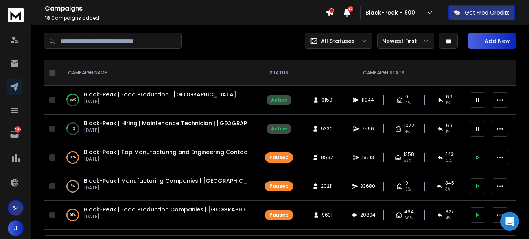
click at [123, 96] on span "Black-Peak | Food Production | USA" at bounding box center [160, 95] width 153 height 8
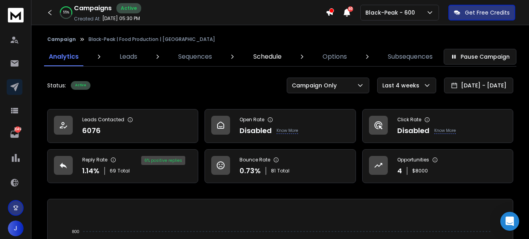
click at [261, 59] on p "Schedule" at bounding box center [268, 56] width 28 height 9
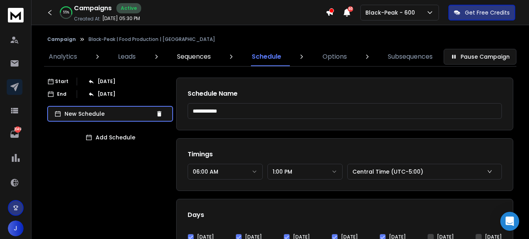
click at [183, 56] on p "Sequences" at bounding box center [194, 56] width 34 height 9
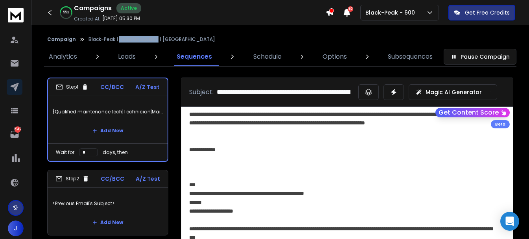
drag, startPoint x: 117, startPoint y: 40, endPoint x: 156, endPoint y: 40, distance: 39.8
click at [156, 40] on p "Black-Peak | Food Production | USA" at bounding box center [152, 39] width 127 height 6
copy p "Food Production"
